Goal: Information Seeking & Learning: Learn about a topic

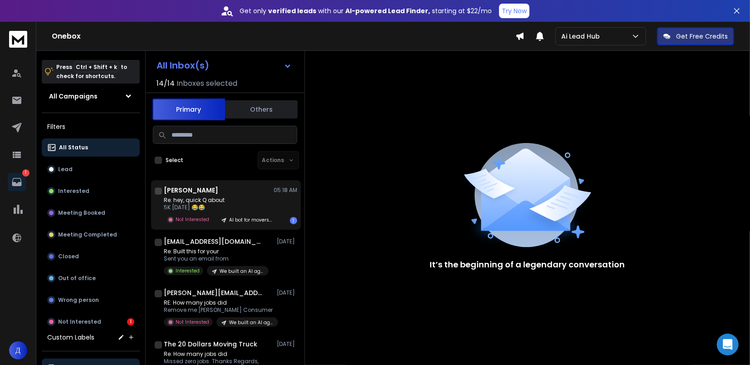
click at [270, 195] on div "Brian Bates 05:18 AM Re: hey, quick Q about 5K in two weeks 😂😂 Not Interested A…" at bounding box center [230, 204] width 133 height 39
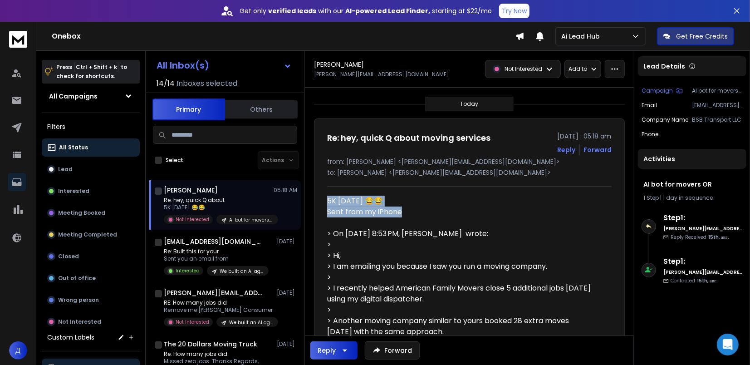
drag, startPoint x: 392, startPoint y: 208, endPoint x: 312, endPoint y: 198, distance: 80.4
click at [312, 198] on div "Today Re: hey, quick Q about moving services 15 August 2025 : 05:18 am Reply Fo…" at bounding box center [469, 287] width 329 height 380
click at [333, 203] on div "5K in two weeks 😂😂 Sent from my iPhone > On Aug 14, 2025, at 8:53 PM, Damian Kr…" at bounding box center [463, 329] width 272 height 268
click at [451, 207] on div "5K in two weeks 😂😂 Sent from my iPhone > On Aug 14, 2025, at 8:53 PM, Damian Kr…" at bounding box center [463, 329] width 272 height 268
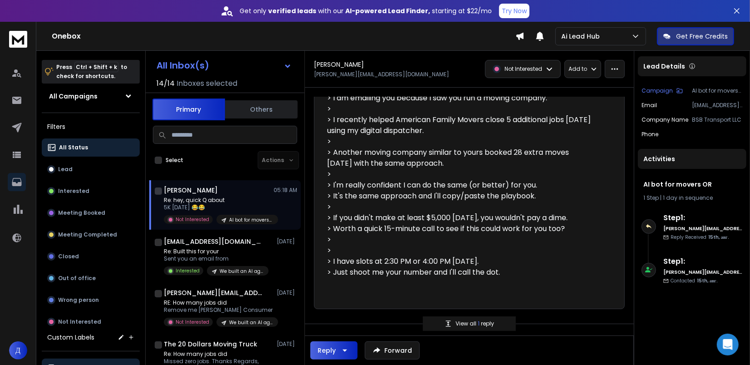
scroll to position [185, 0]
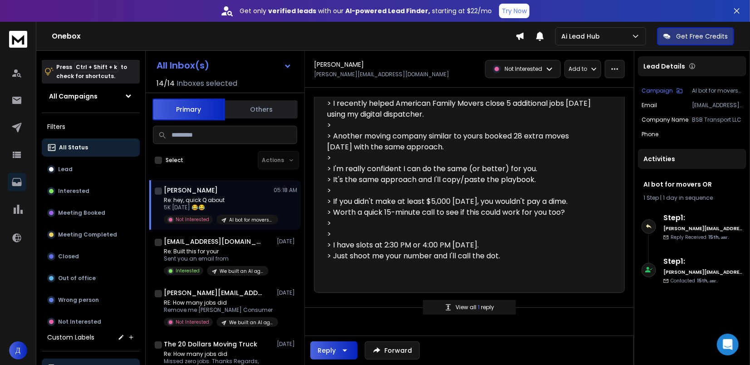
click at [470, 307] on p "View all 1 reply" at bounding box center [474, 306] width 39 height 7
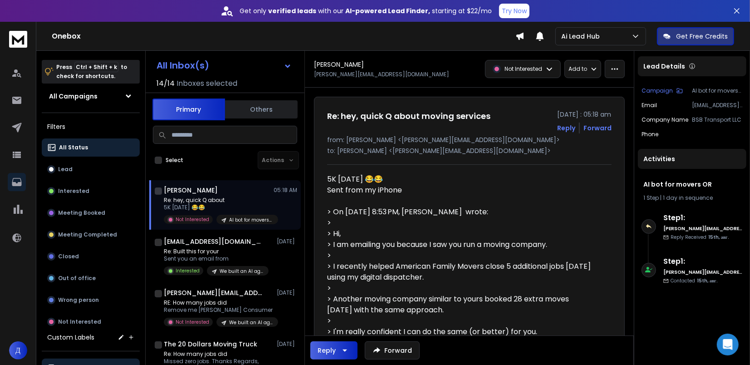
scroll to position [0, 0]
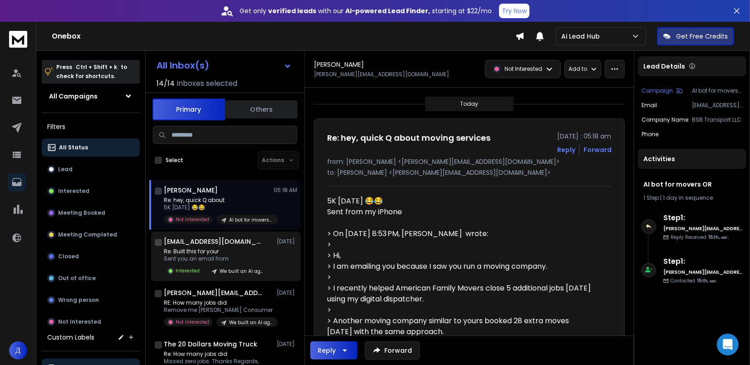
click at [249, 247] on div "estradapromoving@gmail.com 14 Aug Re: Built this for your Sent you an email fro…" at bounding box center [230, 256] width 133 height 39
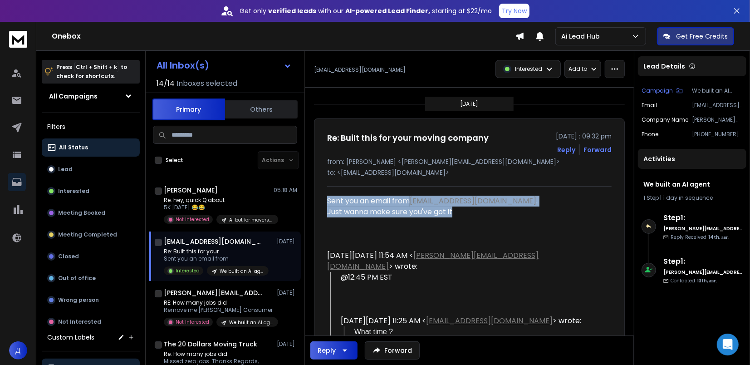
drag, startPoint x: 463, startPoint y: 214, endPoint x: 312, endPoint y: 200, distance: 151.7
click at [336, 208] on div "Just wanna make sure you've got it" at bounding box center [459, 211] width 265 height 11
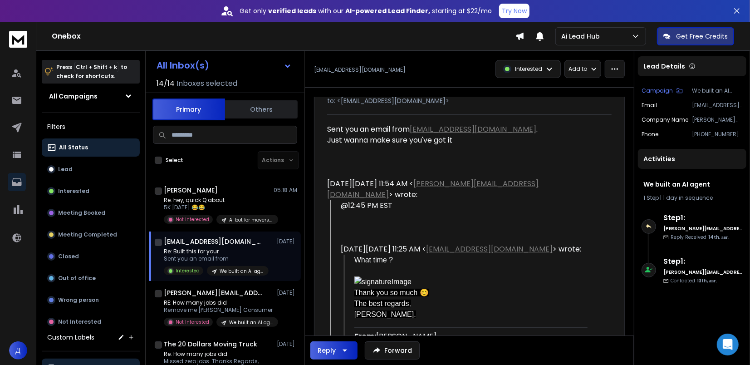
scroll to position [50, 0]
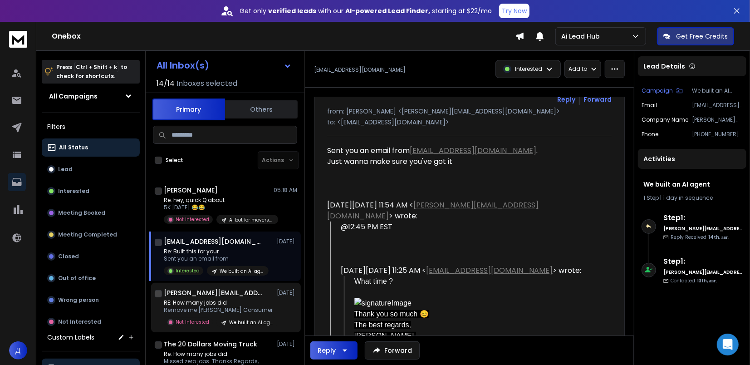
click at [268, 298] on div "mike@internationalvanlines.com 14 Aug RE: How many jobs did Remove me Mike Jaco…" at bounding box center [230, 307] width 133 height 39
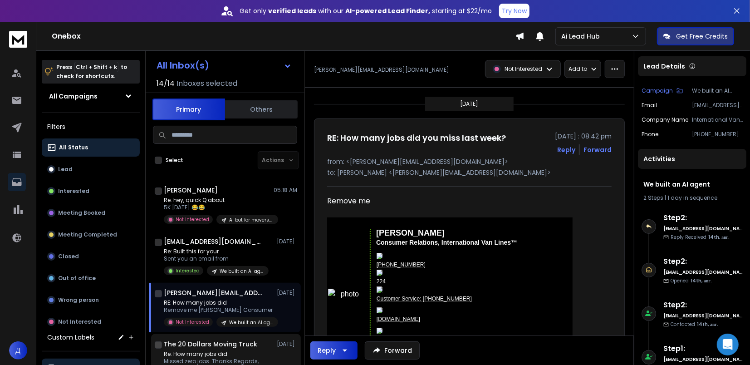
scroll to position [101, 0]
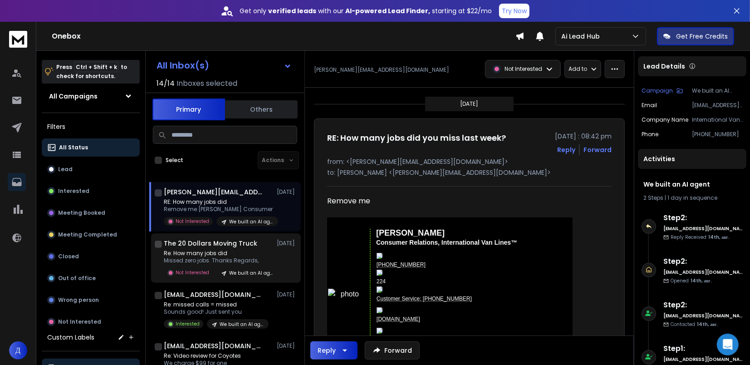
click at [251, 250] on p "Re: How many jobs did" at bounding box center [218, 252] width 109 height 7
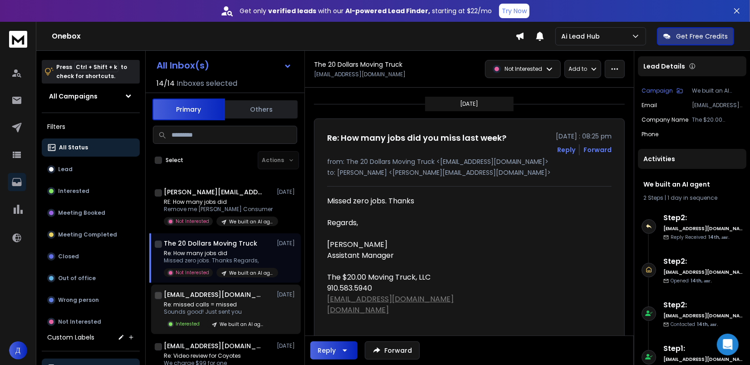
click at [239, 303] on p "Re: missed calls = missed" at bounding box center [216, 304] width 105 height 7
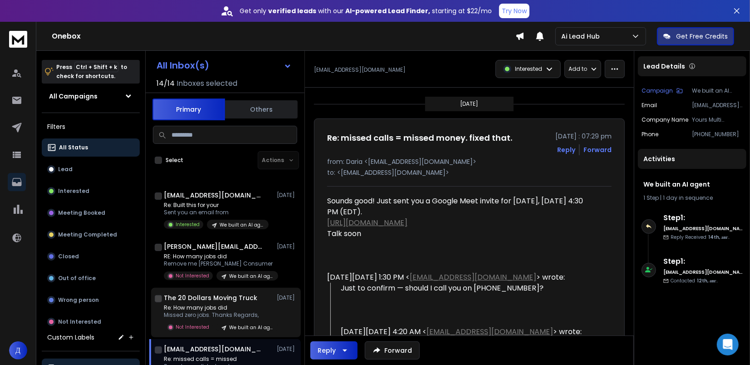
scroll to position [0, 0]
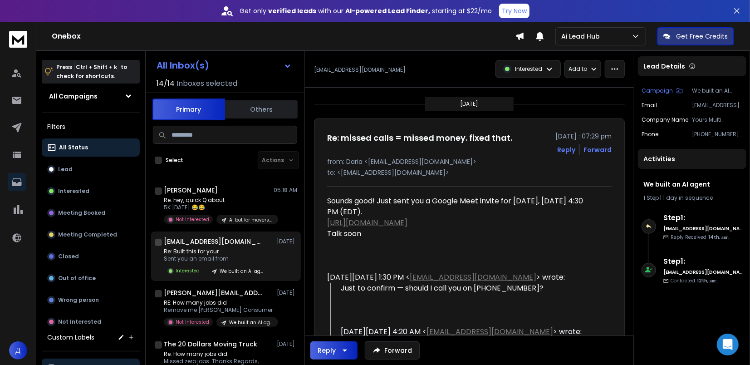
click at [245, 251] on p "Re: Built this for your" at bounding box center [216, 251] width 105 height 7
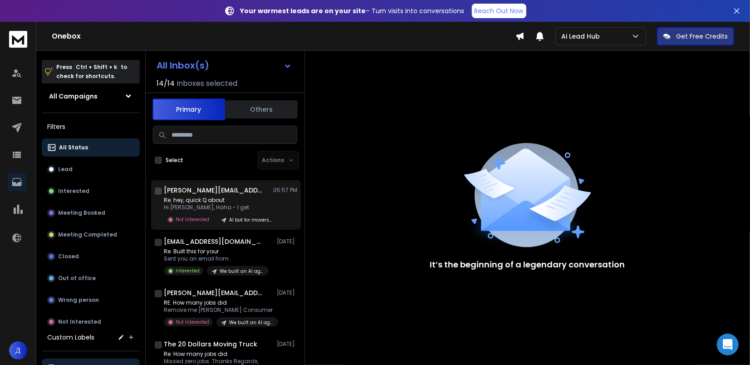
click at [253, 184] on div "[PERSON_NAME][EMAIL_ADDRESS][DOMAIN_NAME] 05:57 PM Re: hey, quick Q about Hi [P…" at bounding box center [226, 204] width 150 height 49
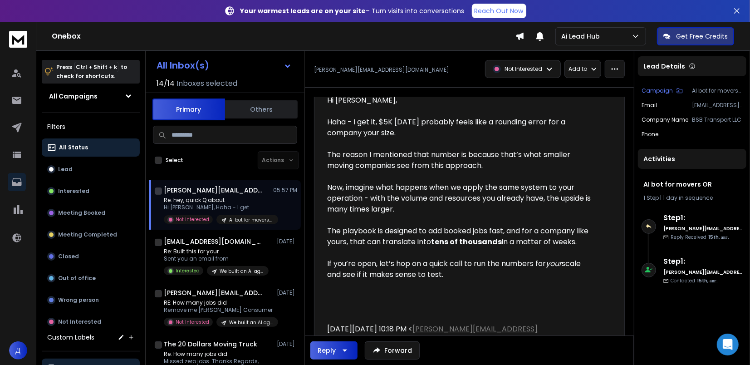
scroll to position [50, 0]
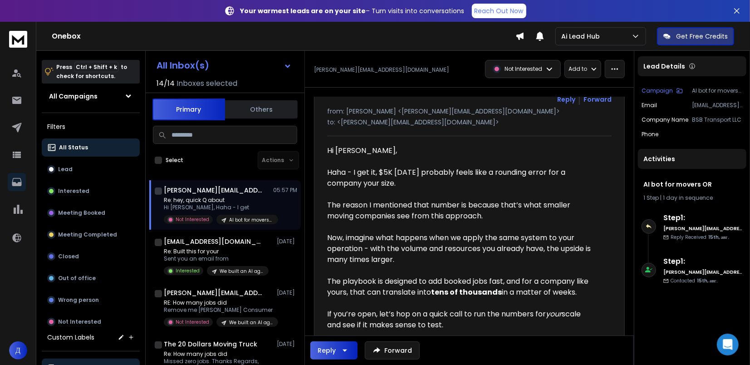
drag, startPoint x: 327, startPoint y: 149, endPoint x: 458, endPoint y: 302, distance: 201.0
click at [342, 238] on div "Now, imagine what happens when we apply the same system to your operation - wit…" at bounding box center [459, 243] width 265 height 44
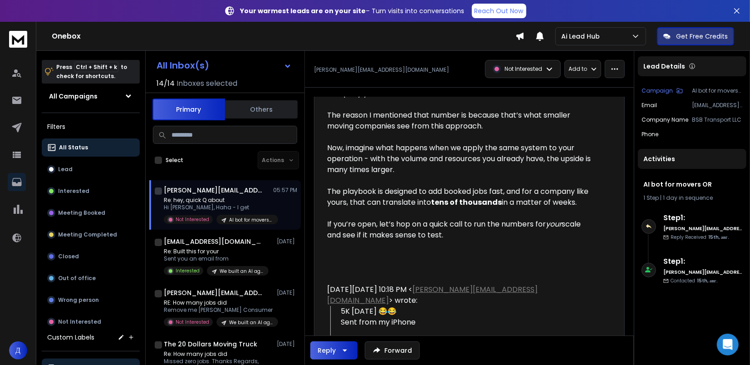
scroll to position [151, 0]
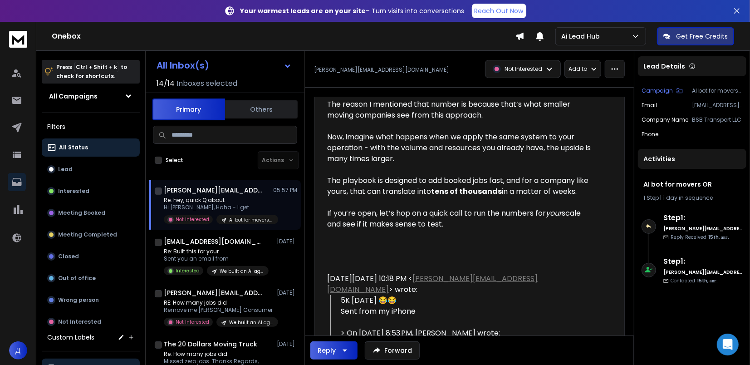
click at [454, 249] on div at bounding box center [459, 245] width 265 height 11
drag, startPoint x: 460, startPoint y: 228, endPoint x: 331, endPoint y: 178, distance: 139.0
click at [331, 178] on div "Hi [PERSON_NAME], Haha - I get it, $5K [DATE] probably feels like a rounding er…" at bounding box center [463, 309] width 272 height 530
drag, startPoint x: 329, startPoint y: 180, endPoint x: 473, endPoint y: 223, distance: 150.8
click at [473, 223] on div "Hi [PERSON_NAME], Haha - I get it, $5K [DATE] probably feels like a rounding er…" at bounding box center [463, 309] width 272 height 530
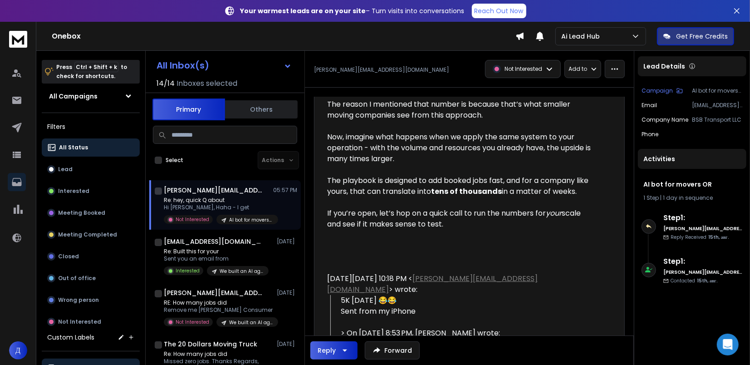
click at [379, 195] on div "The playbook is designed to add booked jobs fast, and for a company like yours,…" at bounding box center [459, 186] width 265 height 22
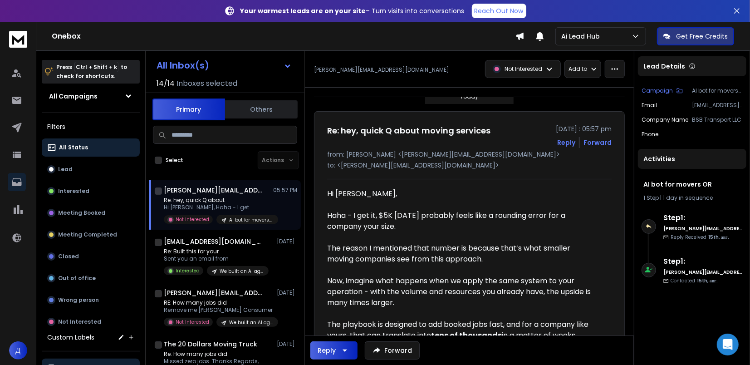
scroll to position [0, 0]
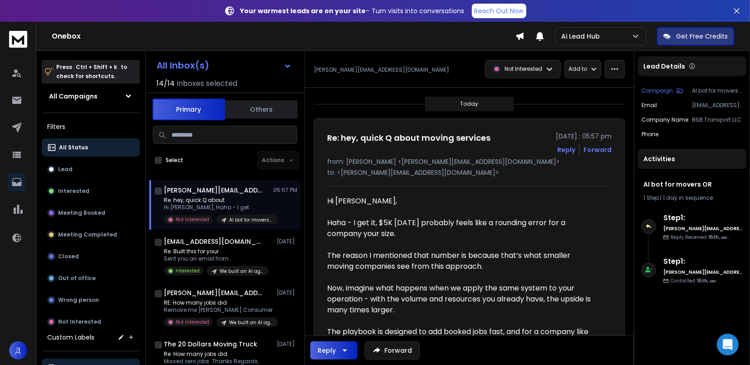
drag, startPoint x: 408, startPoint y: 233, endPoint x: 325, endPoint y: 218, distance: 84.3
click at [334, 222] on div "Haha - I get it, $5K [DATE] probably feels like a rounding error for a company …" at bounding box center [459, 228] width 265 height 22
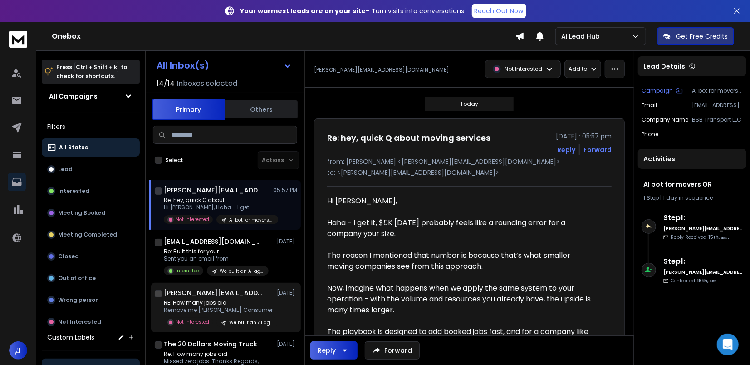
click at [261, 291] on h1 "[PERSON_NAME][EMAIL_ADDRESS][DOMAIN_NAME]" at bounding box center [214, 292] width 100 height 9
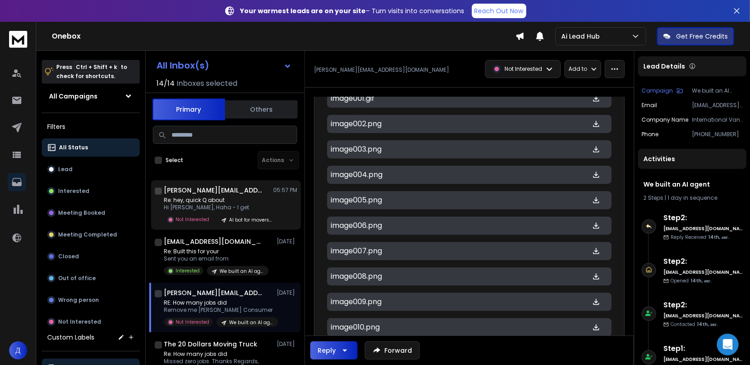
click at [245, 200] on p "Re: hey, quick Q about" at bounding box center [218, 199] width 109 height 7
